Goal: Task Accomplishment & Management: Manage account settings

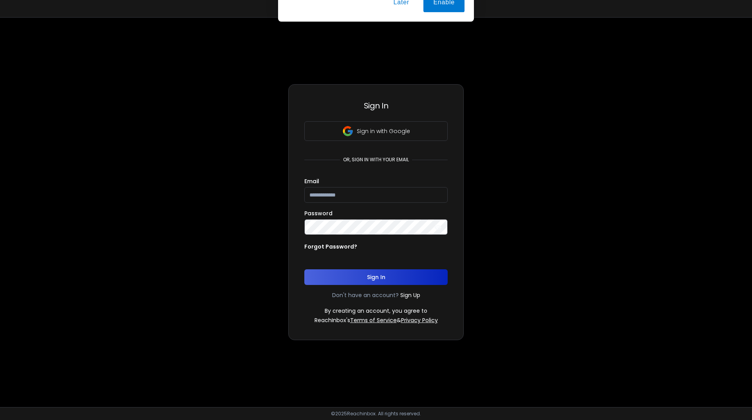
type input "**********"
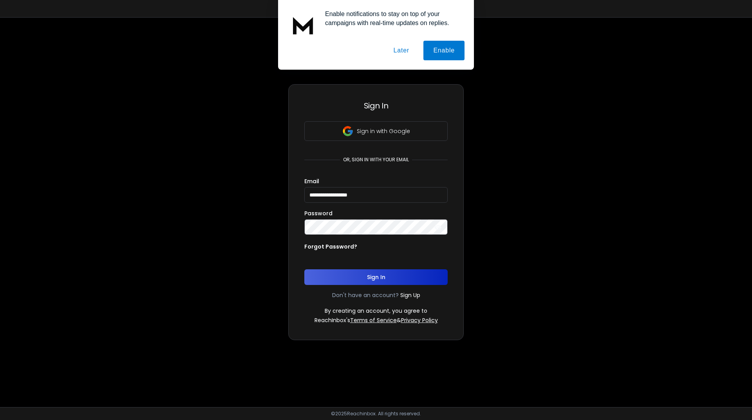
click at [358, 274] on button "Sign In" at bounding box center [375, 277] width 143 height 16
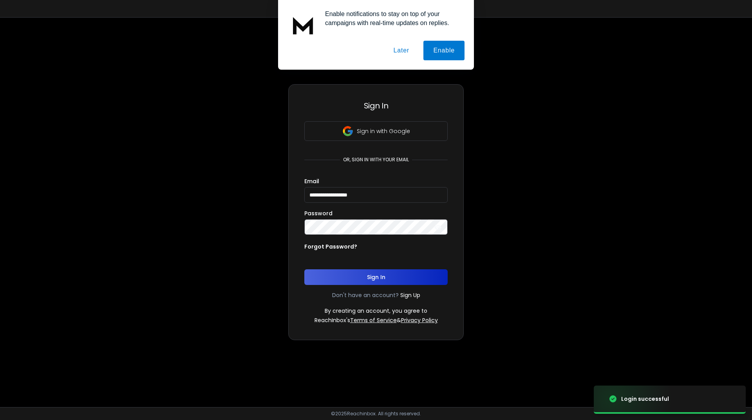
click at [438, 226] on icon at bounding box center [437, 227] width 7 height 7
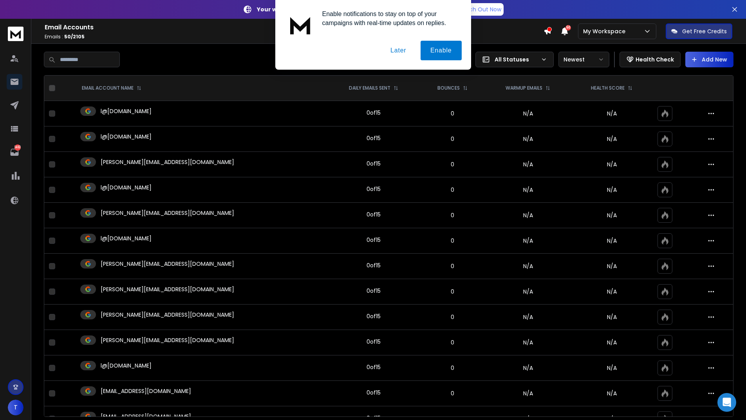
click at [403, 51] on button "Later" at bounding box center [398, 51] width 35 height 20
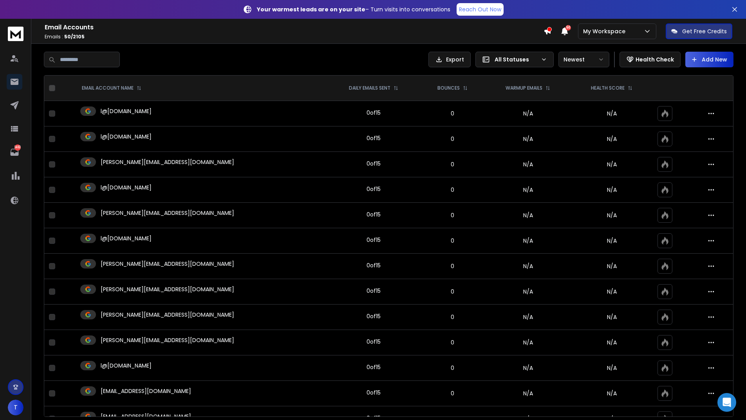
click at [694, 61] on icon at bounding box center [693, 59] width 5 height 5
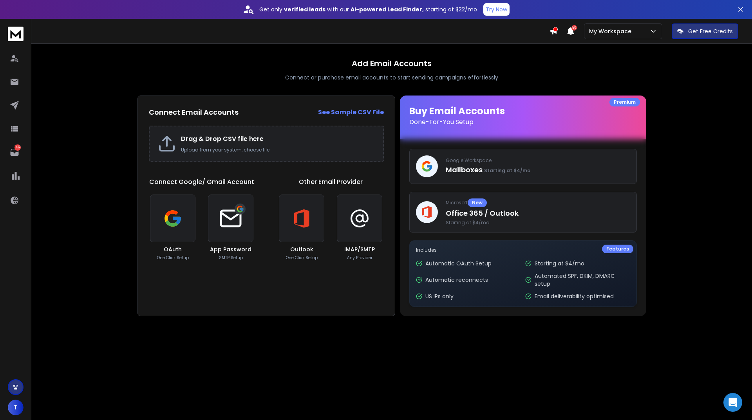
click at [162, 220] on div at bounding box center [172, 219] width 45 height 48
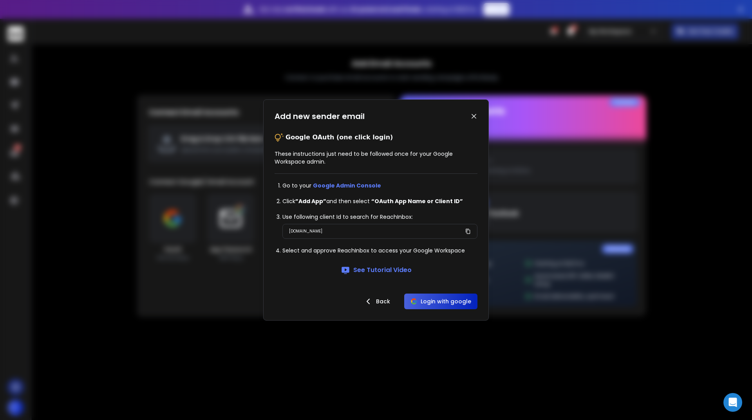
click at [426, 301] on button "Login with google" at bounding box center [440, 302] width 73 height 16
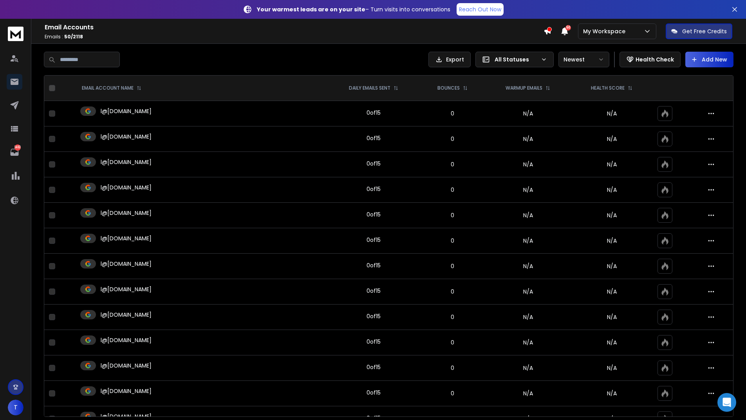
click at [730, 58] on button "Add New" at bounding box center [709, 60] width 48 height 16
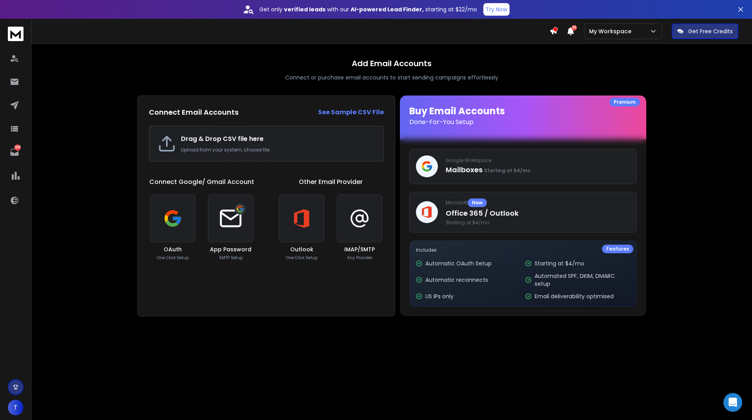
click at [182, 216] on icon at bounding box center [173, 218] width 20 height 23
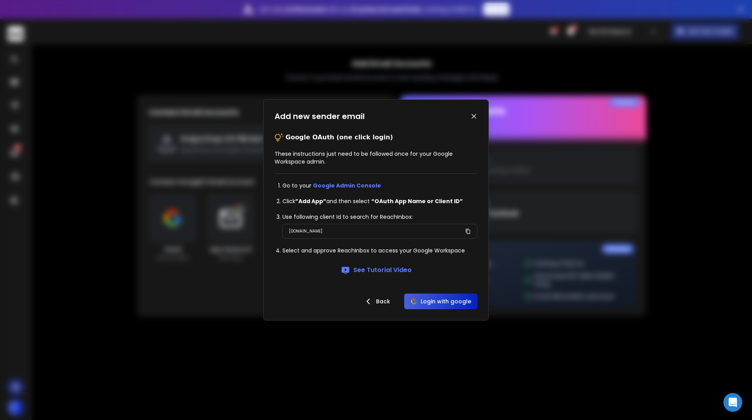
click at [431, 294] on button "Login with google" at bounding box center [440, 302] width 73 height 16
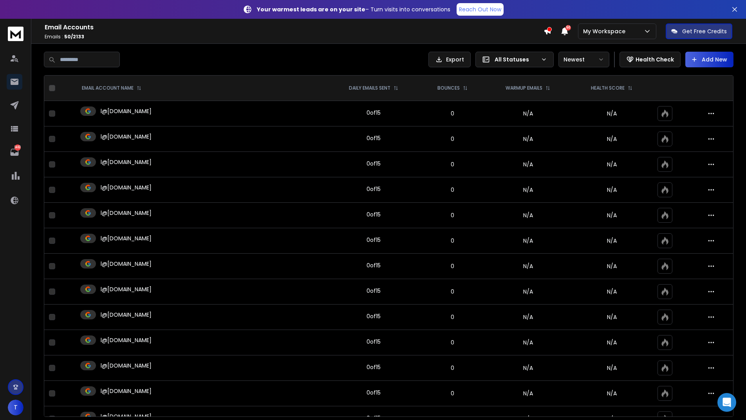
click at [712, 60] on button "Add New" at bounding box center [709, 60] width 48 height 16
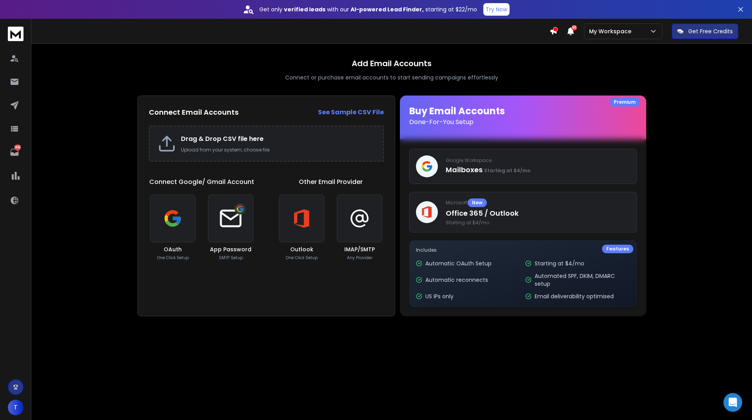
click at [192, 220] on div at bounding box center [172, 219] width 45 height 48
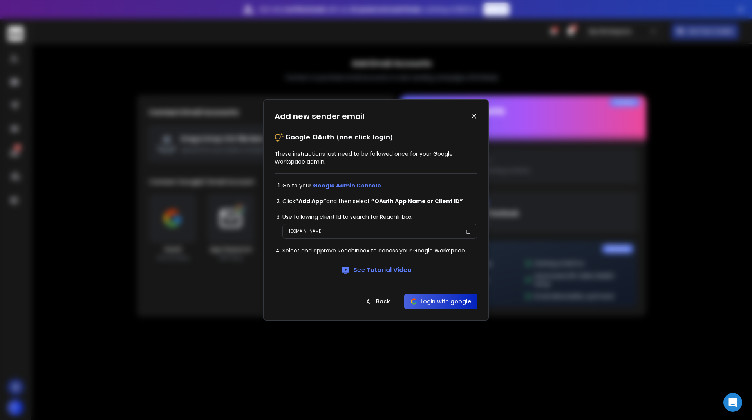
click at [408, 298] on button "Login with google" at bounding box center [440, 302] width 73 height 16
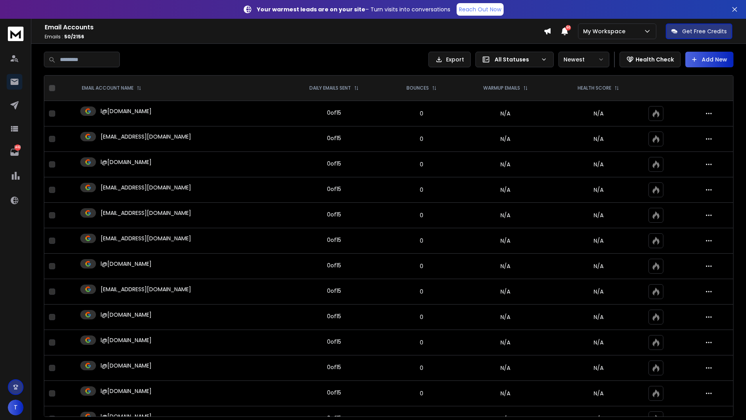
click at [703, 58] on button "Add New" at bounding box center [709, 60] width 48 height 16
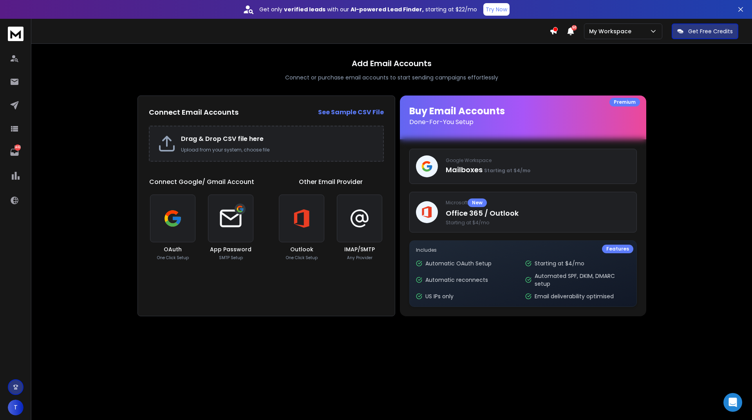
click at [167, 216] on icon at bounding box center [173, 218] width 20 height 23
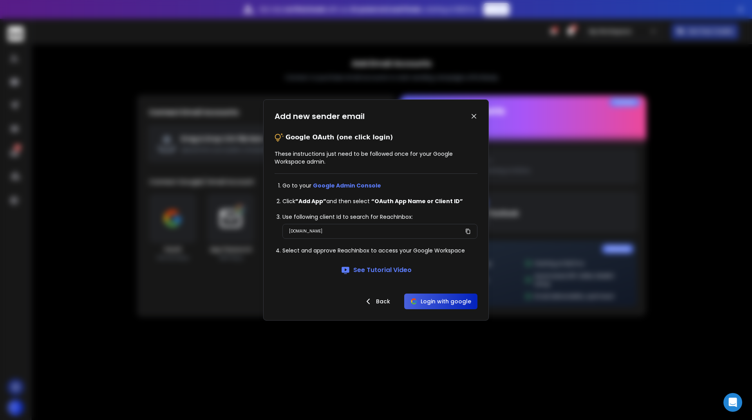
click at [445, 300] on button "Login with google" at bounding box center [440, 302] width 73 height 16
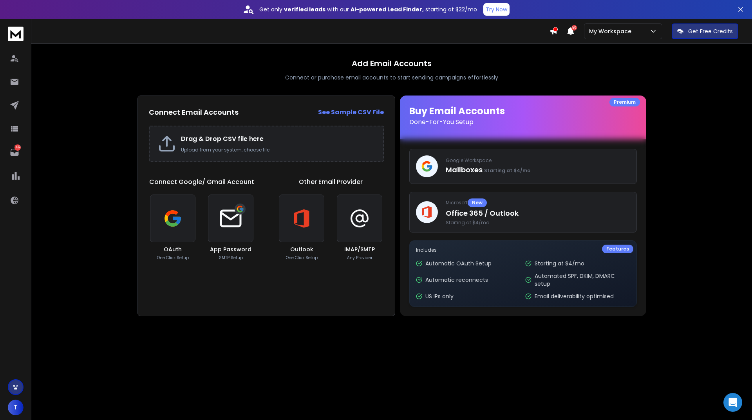
click at [195, 218] on div at bounding box center [172, 219] width 45 height 48
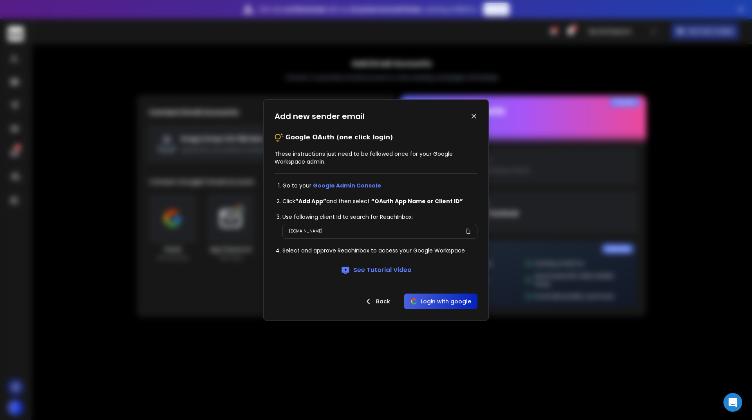
drag, startPoint x: 451, startPoint y: 297, endPoint x: 426, endPoint y: 328, distance: 40.1
click at [451, 297] on button "Login with google" at bounding box center [440, 302] width 73 height 16
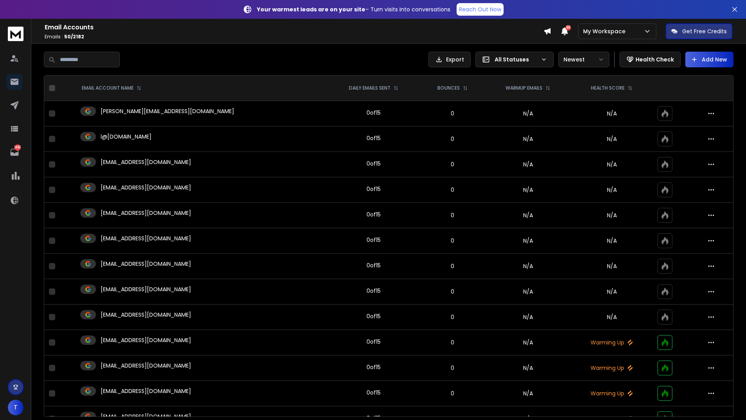
click at [707, 53] on button "Add New" at bounding box center [709, 60] width 48 height 16
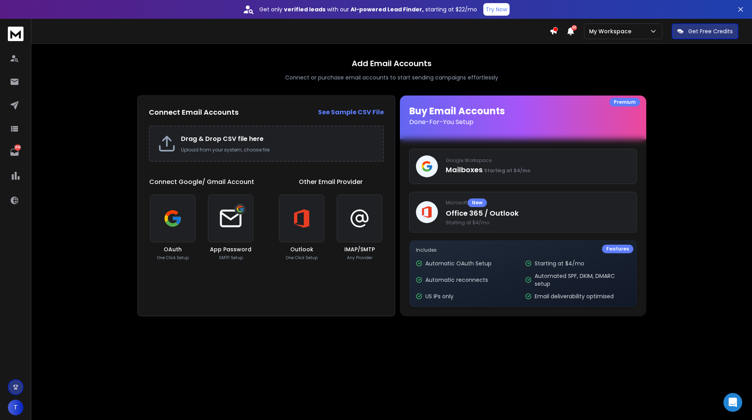
click at [192, 225] on div at bounding box center [172, 219] width 45 height 48
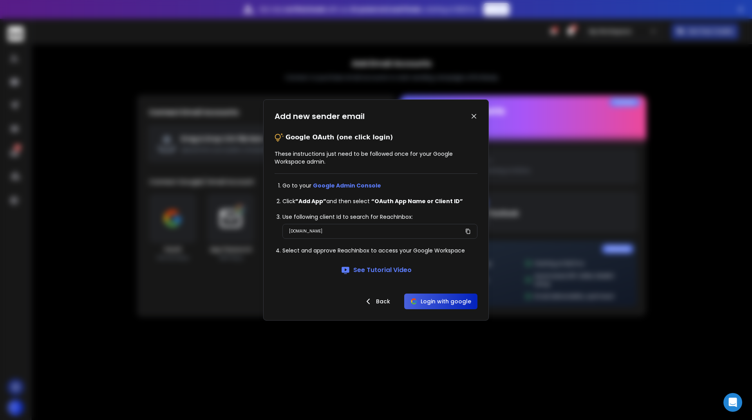
click at [423, 305] on button "Login with google" at bounding box center [440, 302] width 73 height 16
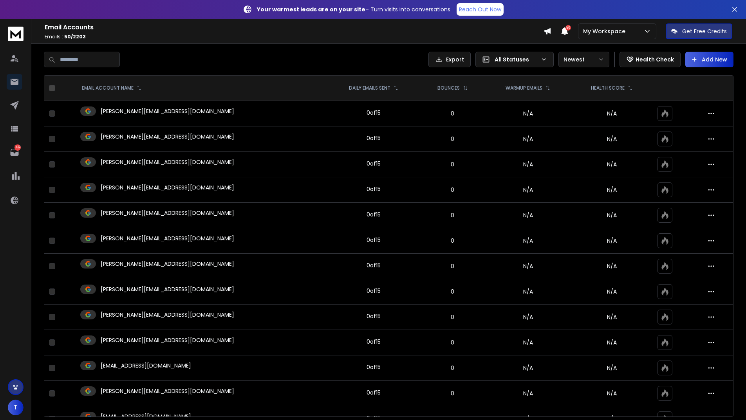
click at [692, 58] on button "Add New" at bounding box center [709, 60] width 48 height 16
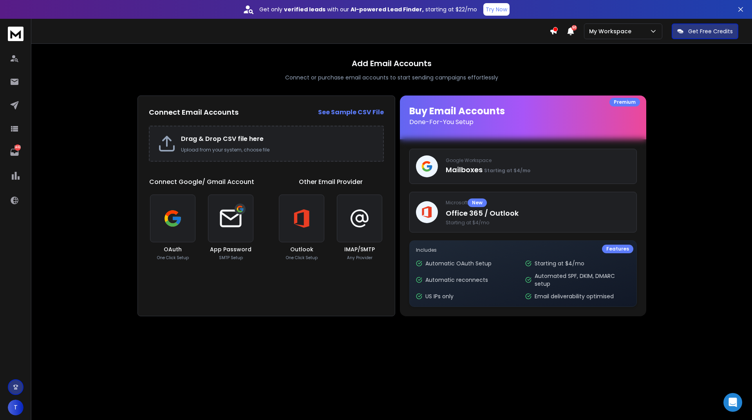
click at [146, 211] on div "Connect Email Accounts See Sample CSV File Drag & Drop CSV file here Upload fro…" at bounding box center [266, 206] width 258 height 221
click at [174, 219] on icon at bounding box center [173, 218] width 20 height 23
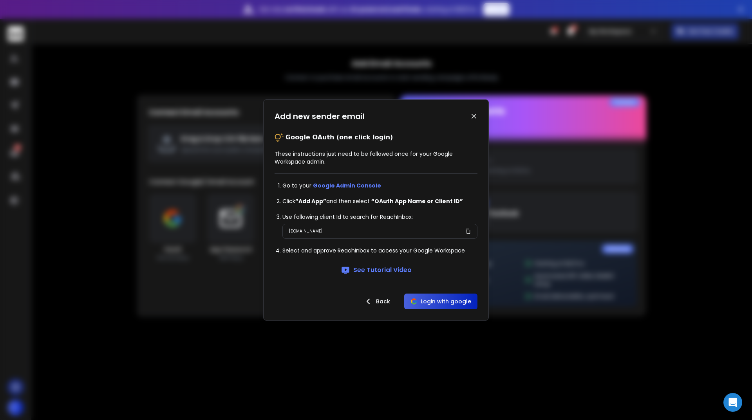
click at [412, 296] on button "Login with google" at bounding box center [440, 302] width 73 height 16
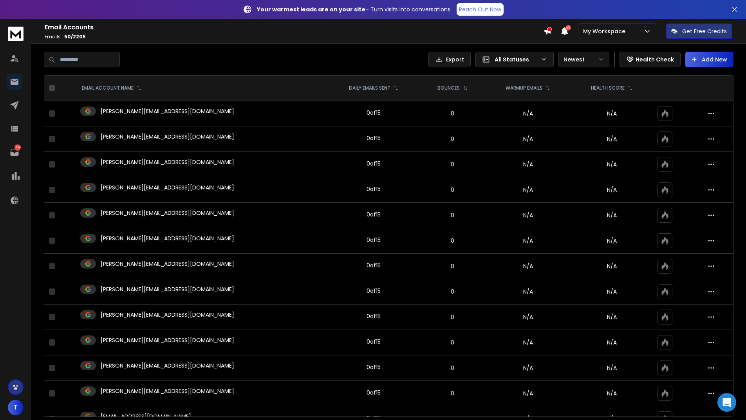
click at [708, 61] on button "Add New" at bounding box center [709, 60] width 48 height 16
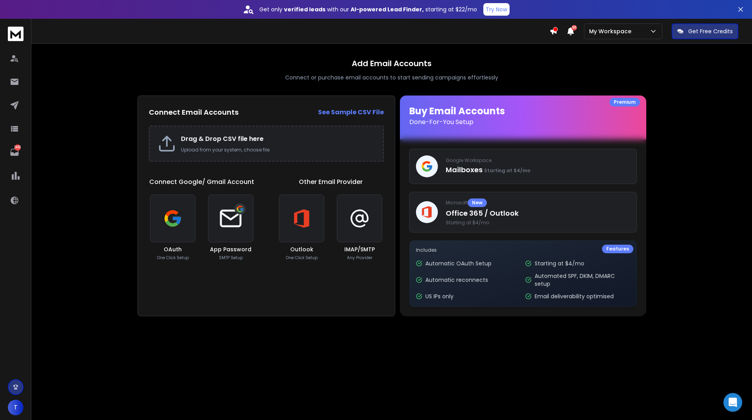
click at [180, 214] on icon at bounding box center [173, 218] width 20 height 23
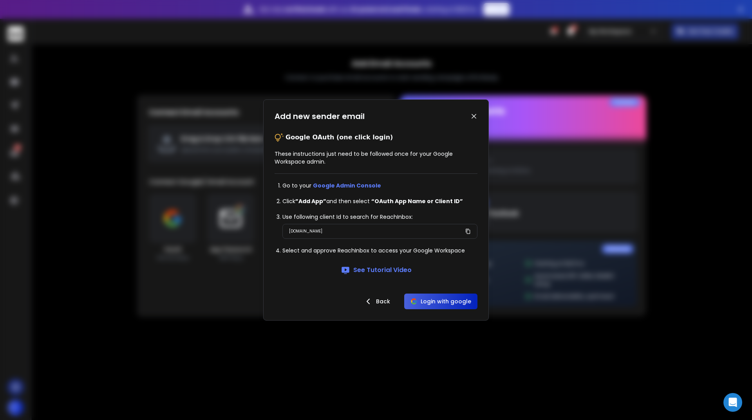
click at [440, 299] on button "Login with google" at bounding box center [440, 302] width 73 height 16
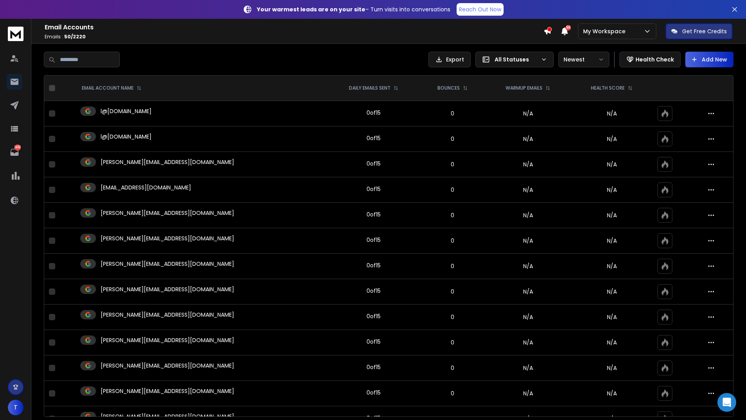
click at [705, 56] on button "Add New" at bounding box center [709, 60] width 48 height 16
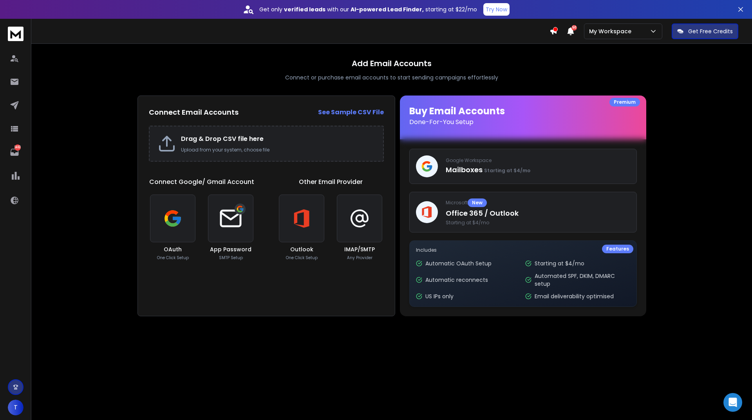
click at [163, 220] on div at bounding box center [172, 219] width 45 height 48
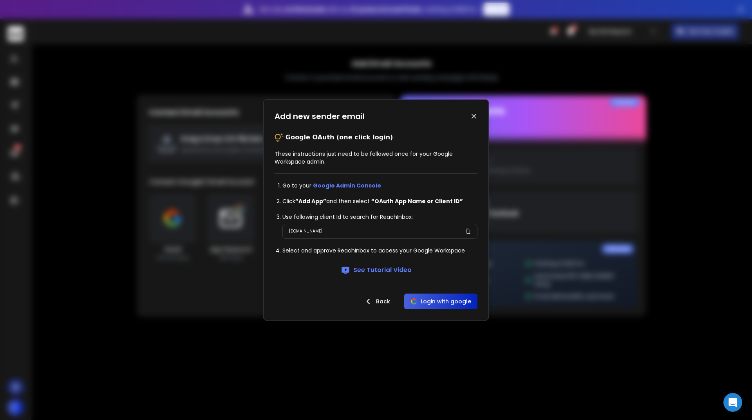
click at [471, 293] on div "Google OAuth (one click login) These instructions just need to be followed once…" at bounding box center [375, 221] width 203 height 177
click at [468, 300] on button "Login with google" at bounding box center [440, 302] width 73 height 16
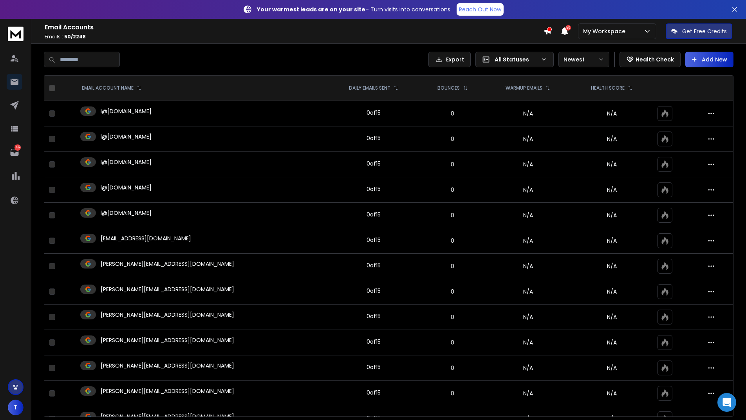
click at [692, 63] on button "Add New" at bounding box center [709, 60] width 48 height 16
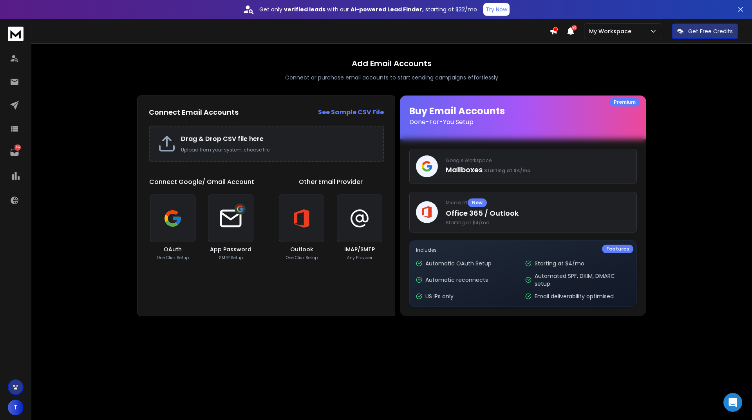
click at [181, 239] on div at bounding box center [172, 219] width 45 height 48
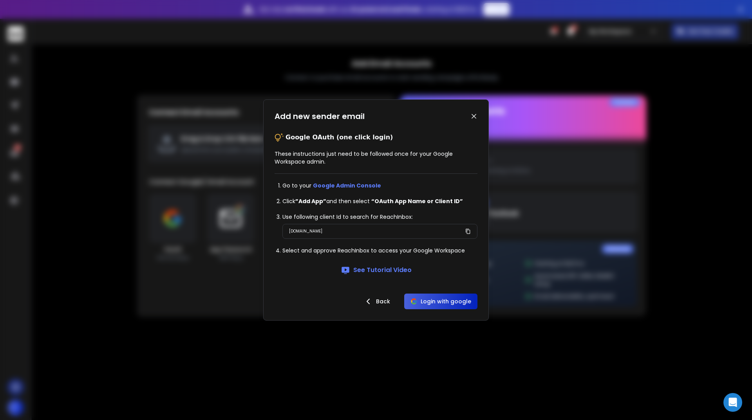
click at [452, 304] on button "Login with google" at bounding box center [440, 302] width 73 height 16
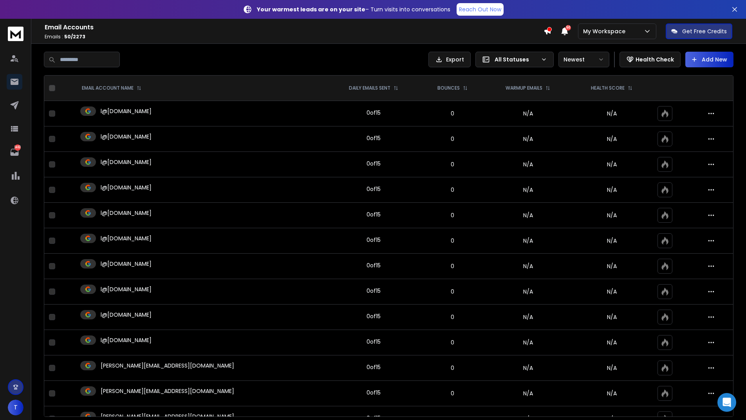
click at [702, 62] on button "Add New" at bounding box center [709, 60] width 48 height 16
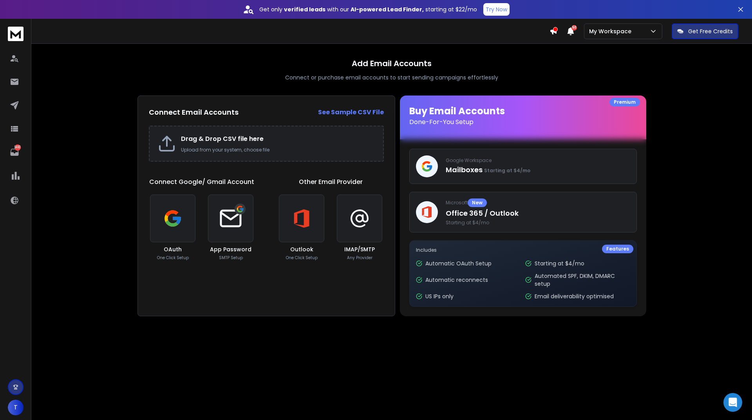
click at [180, 229] on icon at bounding box center [173, 218] width 20 height 23
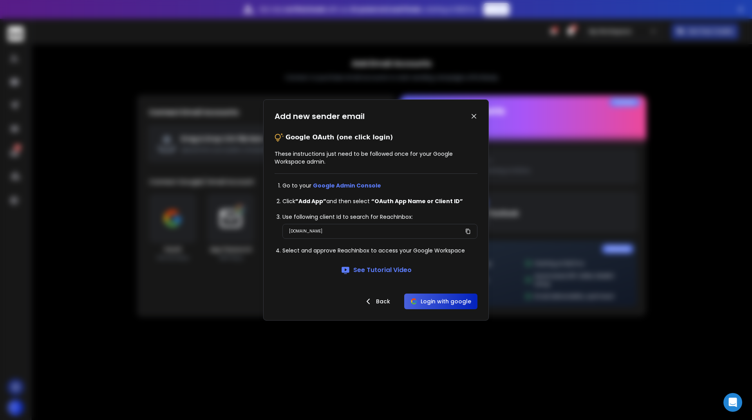
click at [414, 301] on icon at bounding box center [413, 300] width 5 height 2
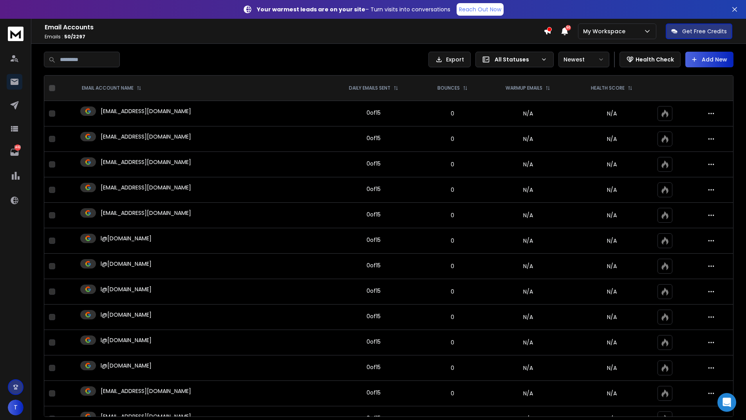
click at [694, 65] on button "Add New" at bounding box center [709, 60] width 48 height 16
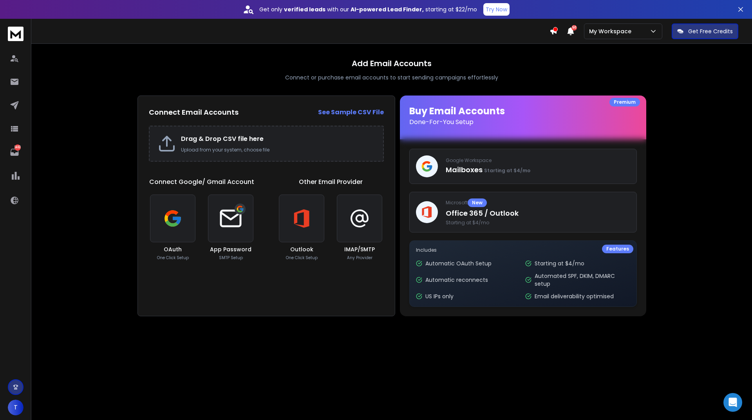
click at [175, 221] on icon at bounding box center [173, 218] width 20 height 23
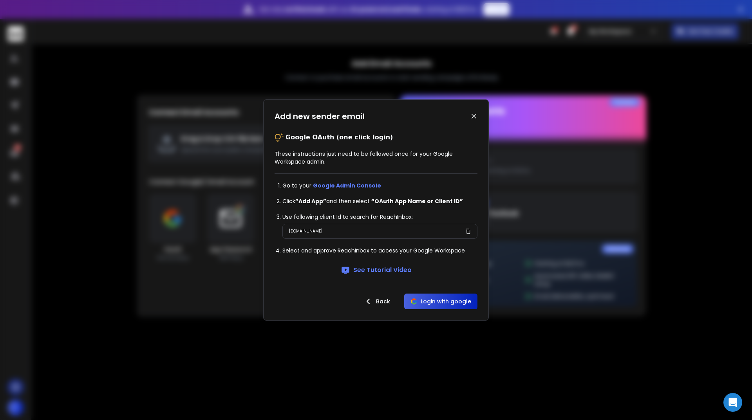
click at [473, 301] on button "Login with google" at bounding box center [440, 302] width 73 height 16
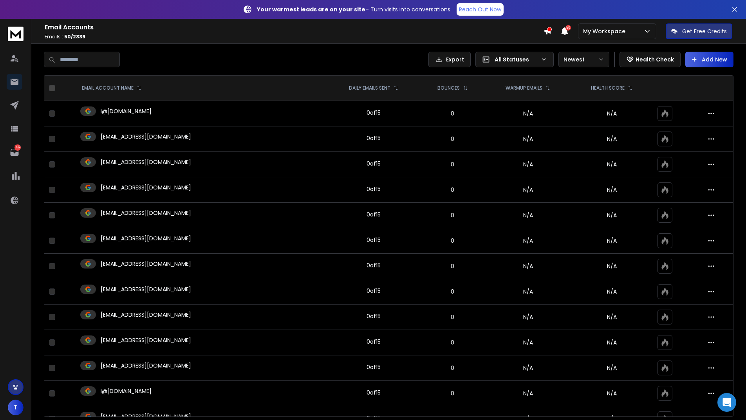
click at [700, 56] on button "Add New" at bounding box center [709, 60] width 48 height 16
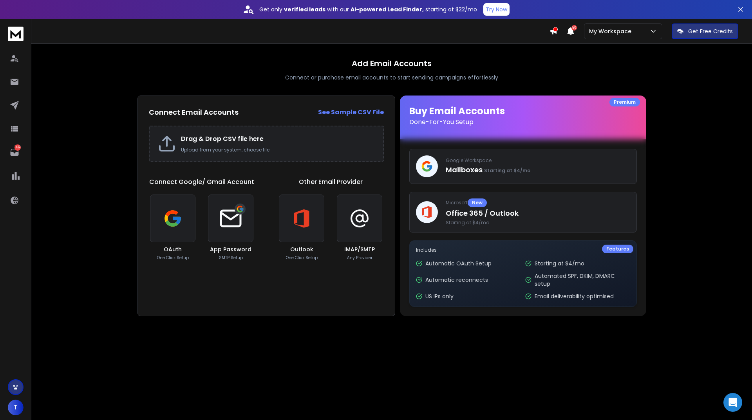
click at [181, 226] on icon at bounding box center [173, 218] width 20 height 23
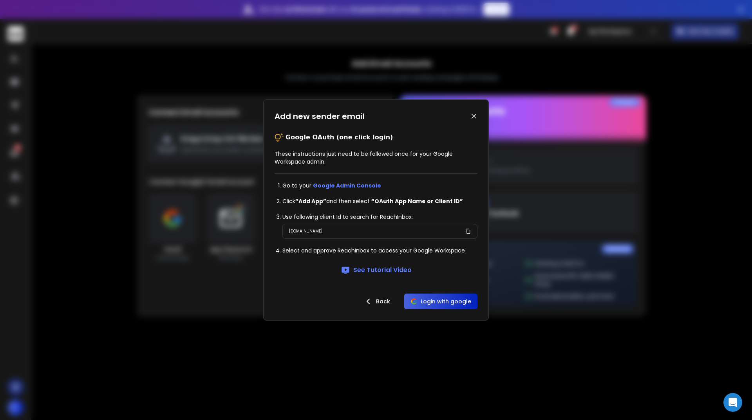
click at [433, 303] on button "Login with google" at bounding box center [440, 302] width 73 height 16
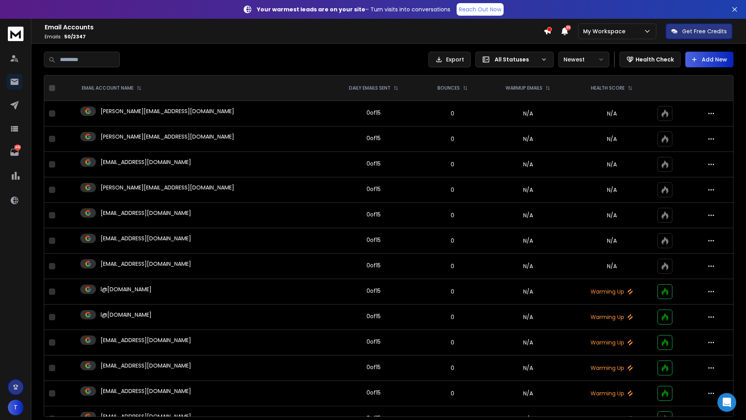
click at [691, 66] on button "Add New" at bounding box center [709, 60] width 48 height 16
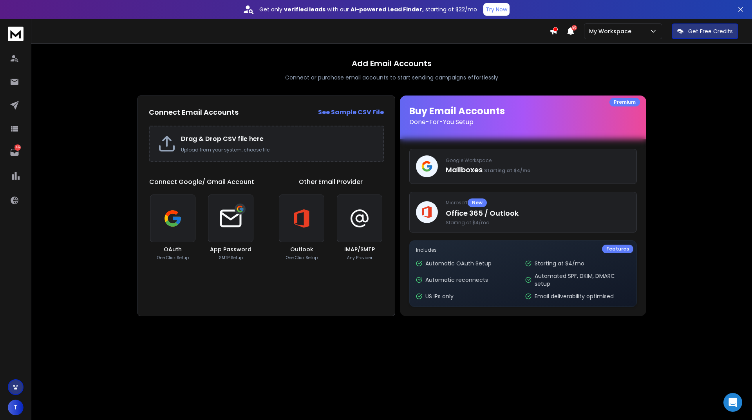
click at [164, 215] on icon at bounding box center [173, 218] width 20 height 23
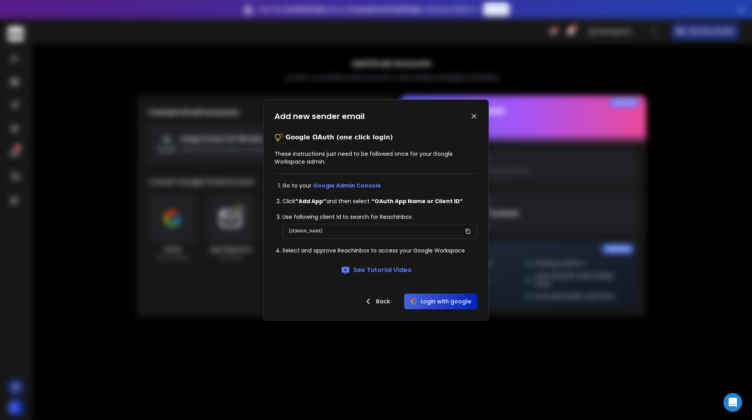
click at [436, 308] on button "Login with google" at bounding box center [440, 302] width 73 height 16
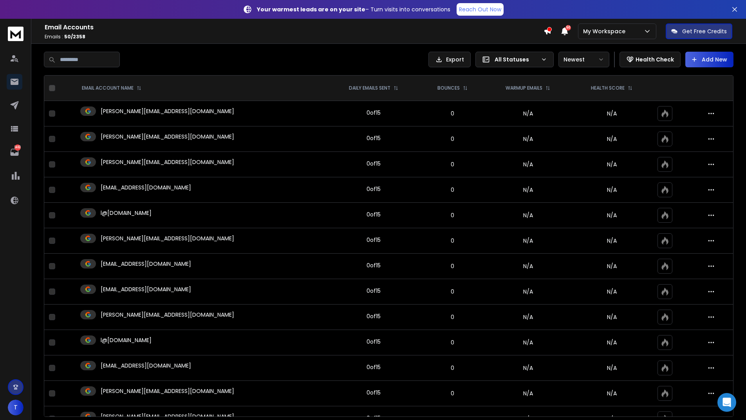
click at [700, 59] on button "Add New" at bounding box center [709, 60] width 48 height 16
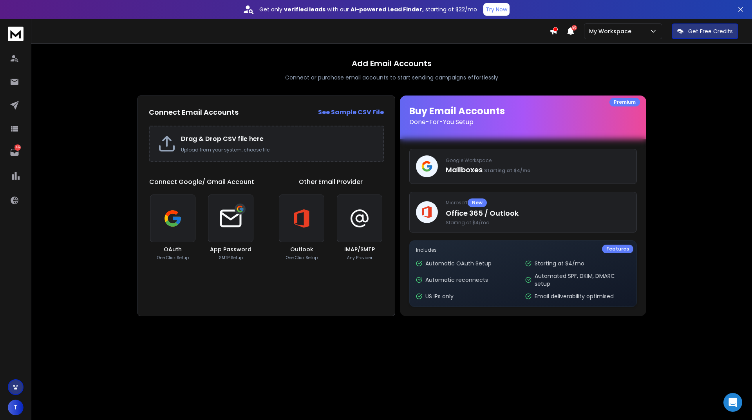
click at [195, 223] on div at bounding box center [172, 219] width 45 height 48
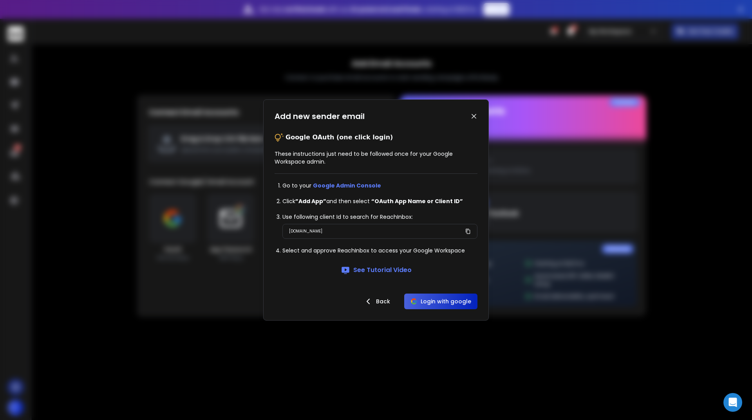
click at [433, 303] on button "Login with google" at bounding box center [440, 302] width 73 height 16
